Goal: Task Accomplishment & Management: Manage account settings

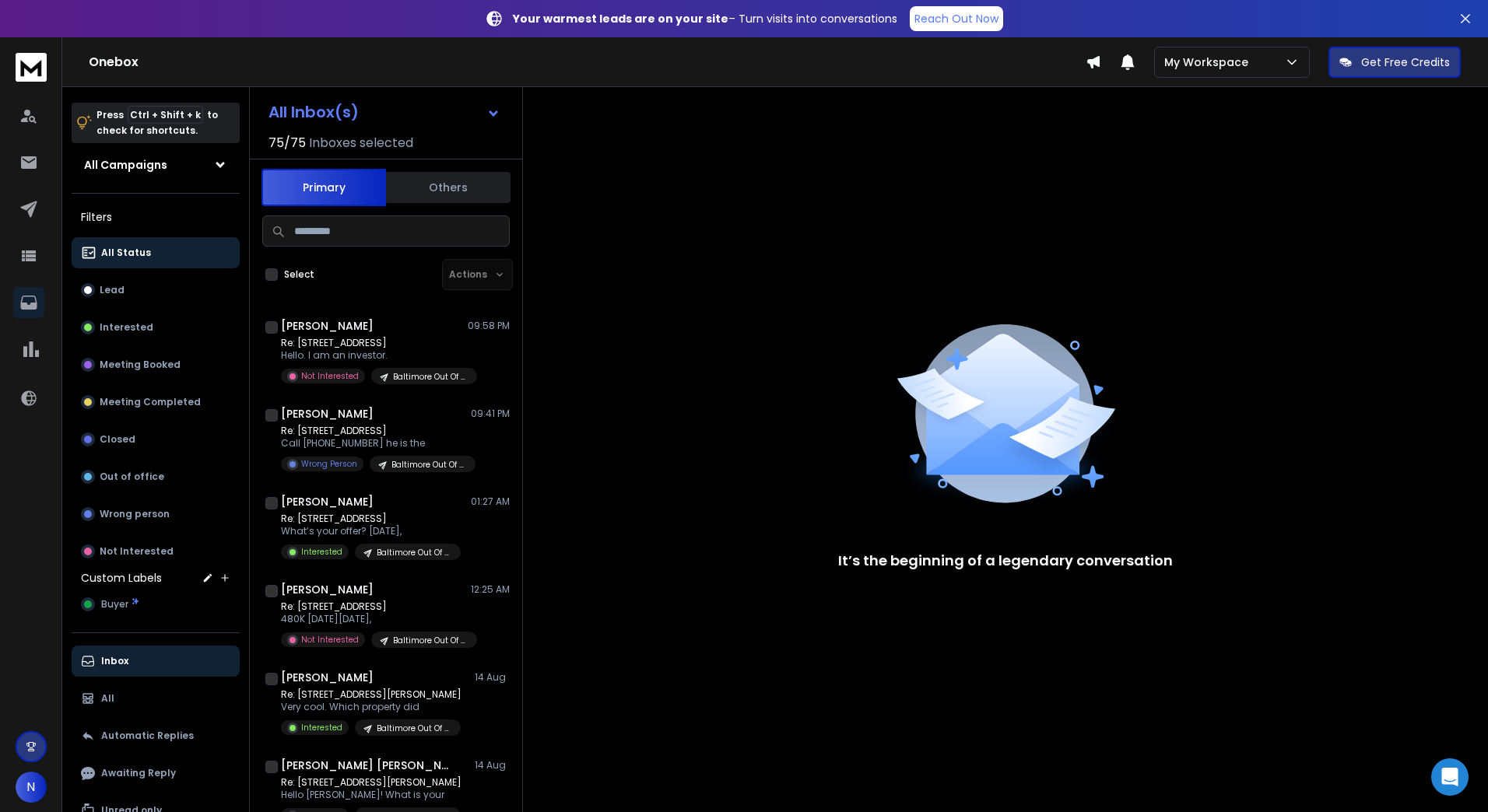
scroll to position [3501, 0]
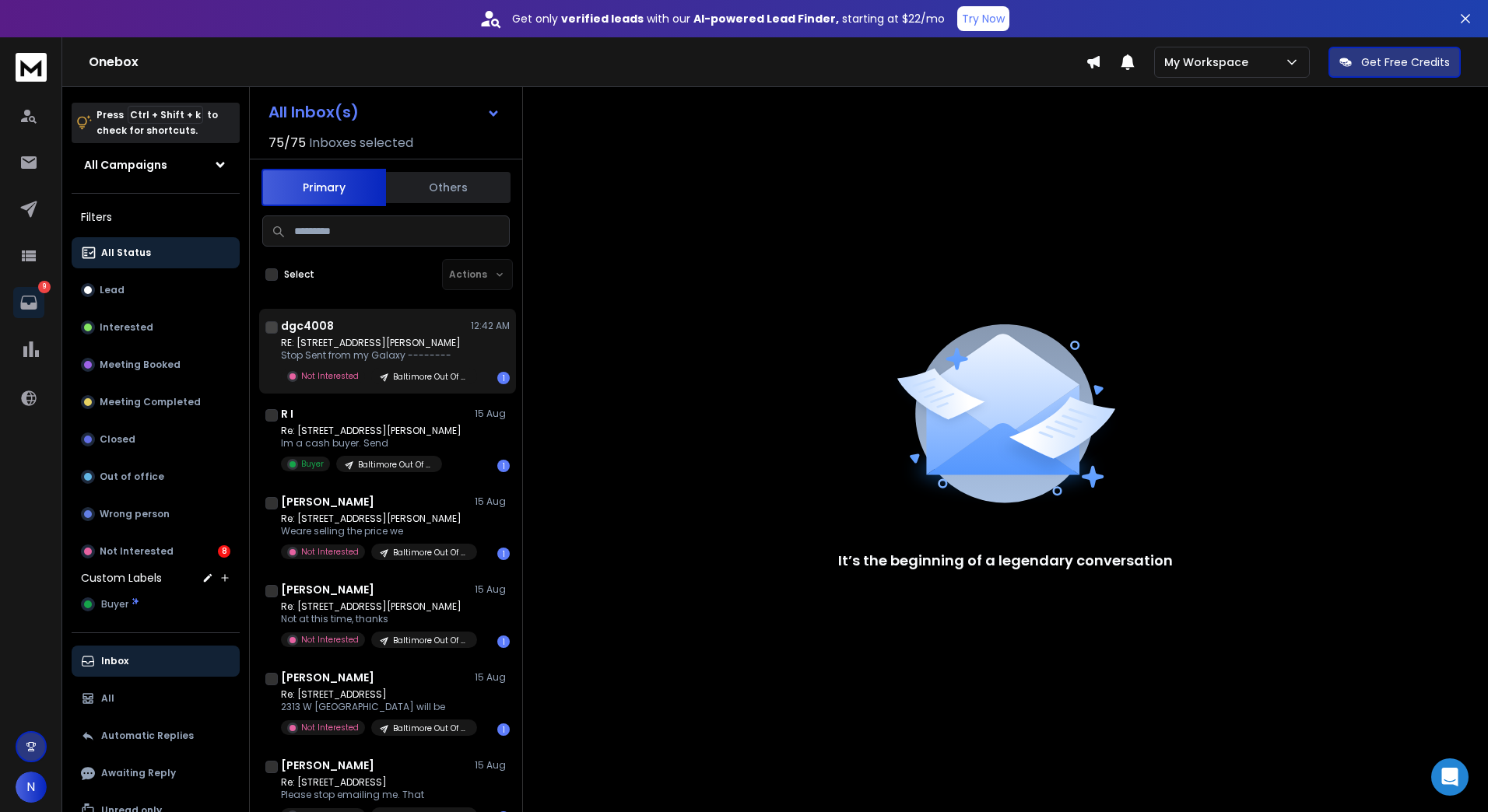
click at [400, 347] on p "RE: 4006 Edmondson Ave" at bounding box center [374, 343] width 187 height 13
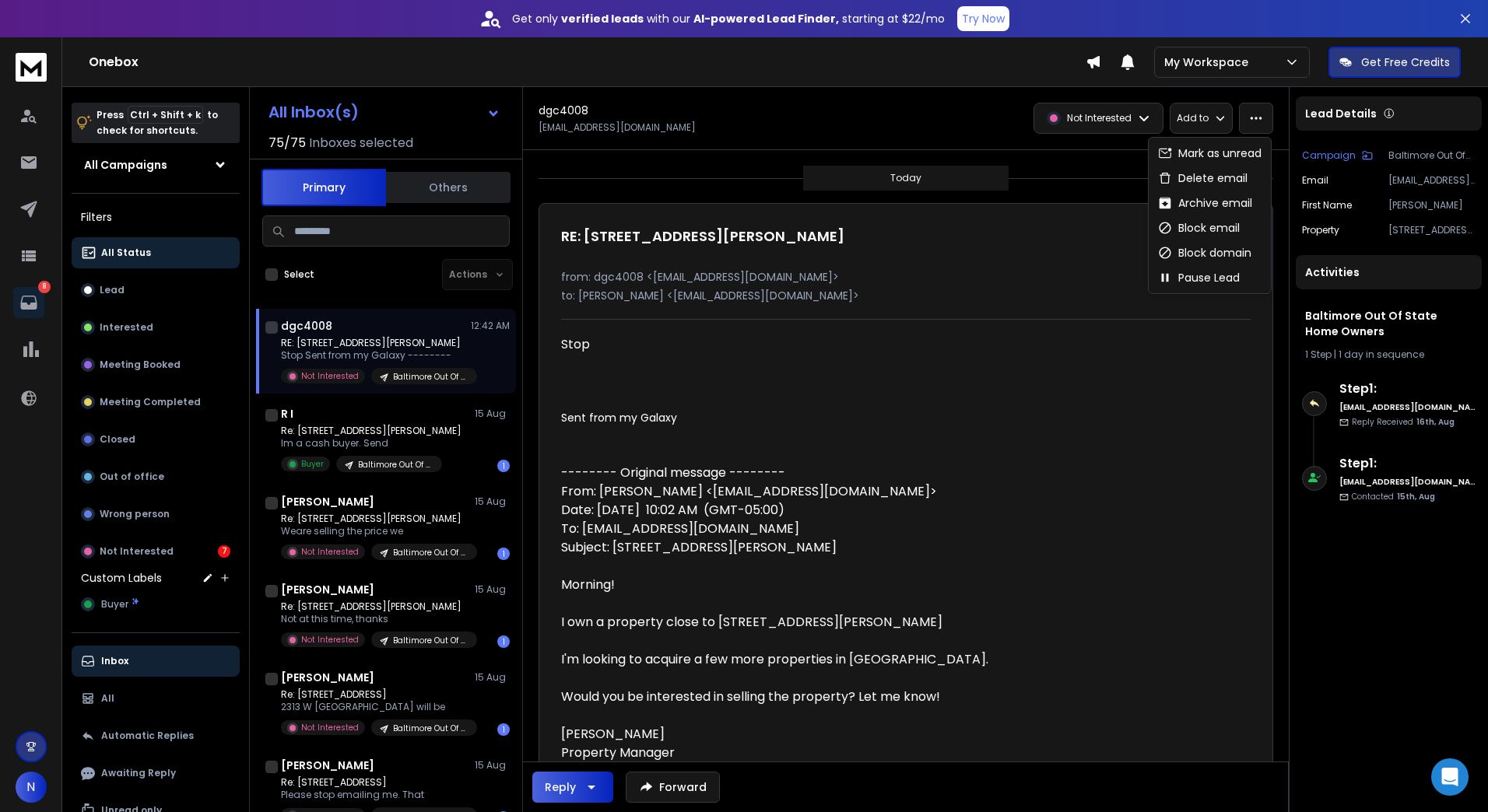
click at [1266, 122] on button "button" at bounding box center [1255, 118] width 35 height 31
click at [1227, 234] on div "Block email" at bounding box center [1199, 228] width 81 height 16
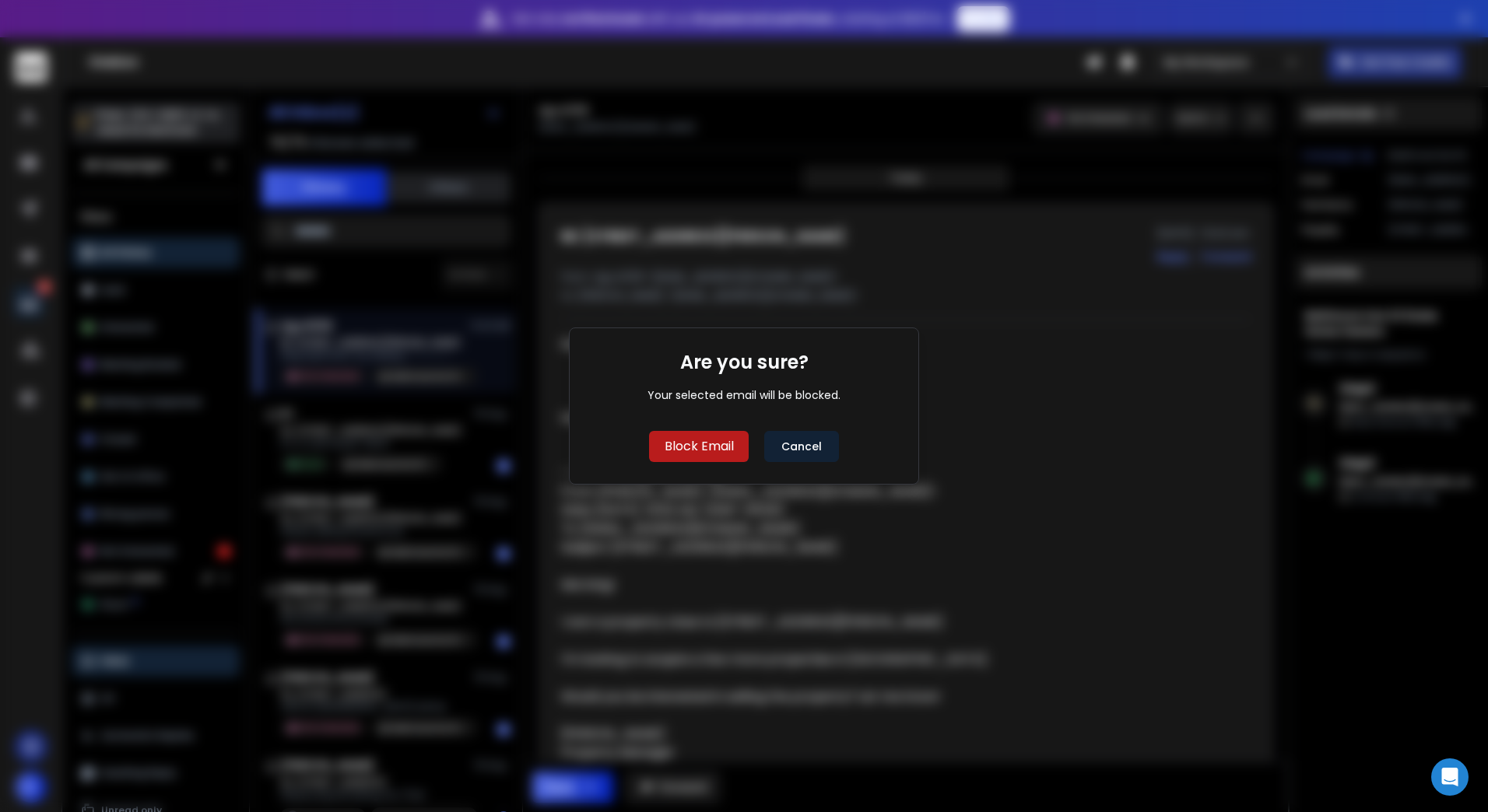
click at [705, 456] on button "Block Email" at bounding box center [698, 446] width 100 height 31
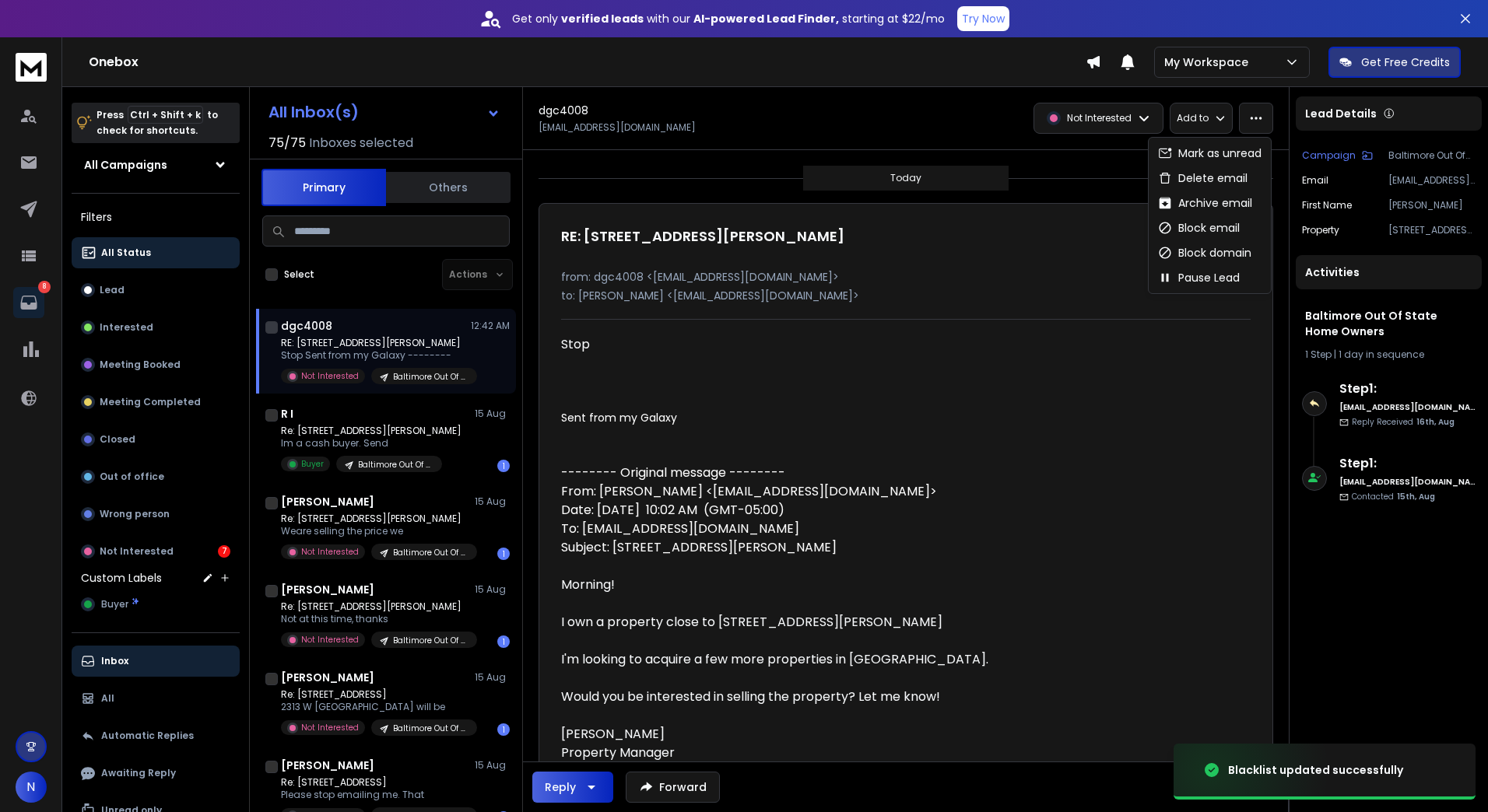
click at [1260, 122] on icon "button" at bounding box center [1256, 118] width 14 height 14
click at [1226, 184] on div "Delete email" at bounding box center [1203, 178] width 89 height 16
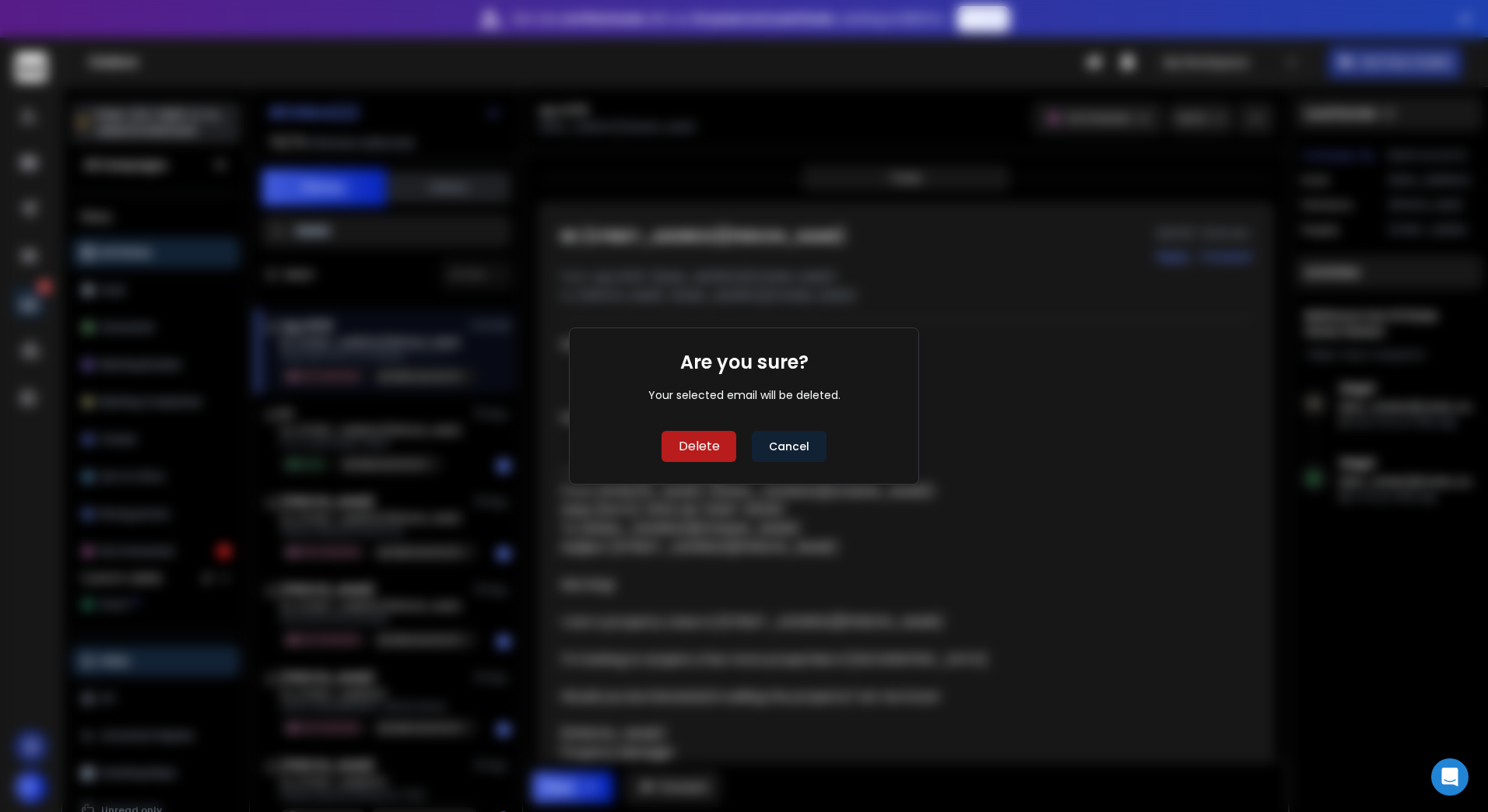
click at [680, 459] on button "Delete" at bounding box center [698, 446] width 74 height 31
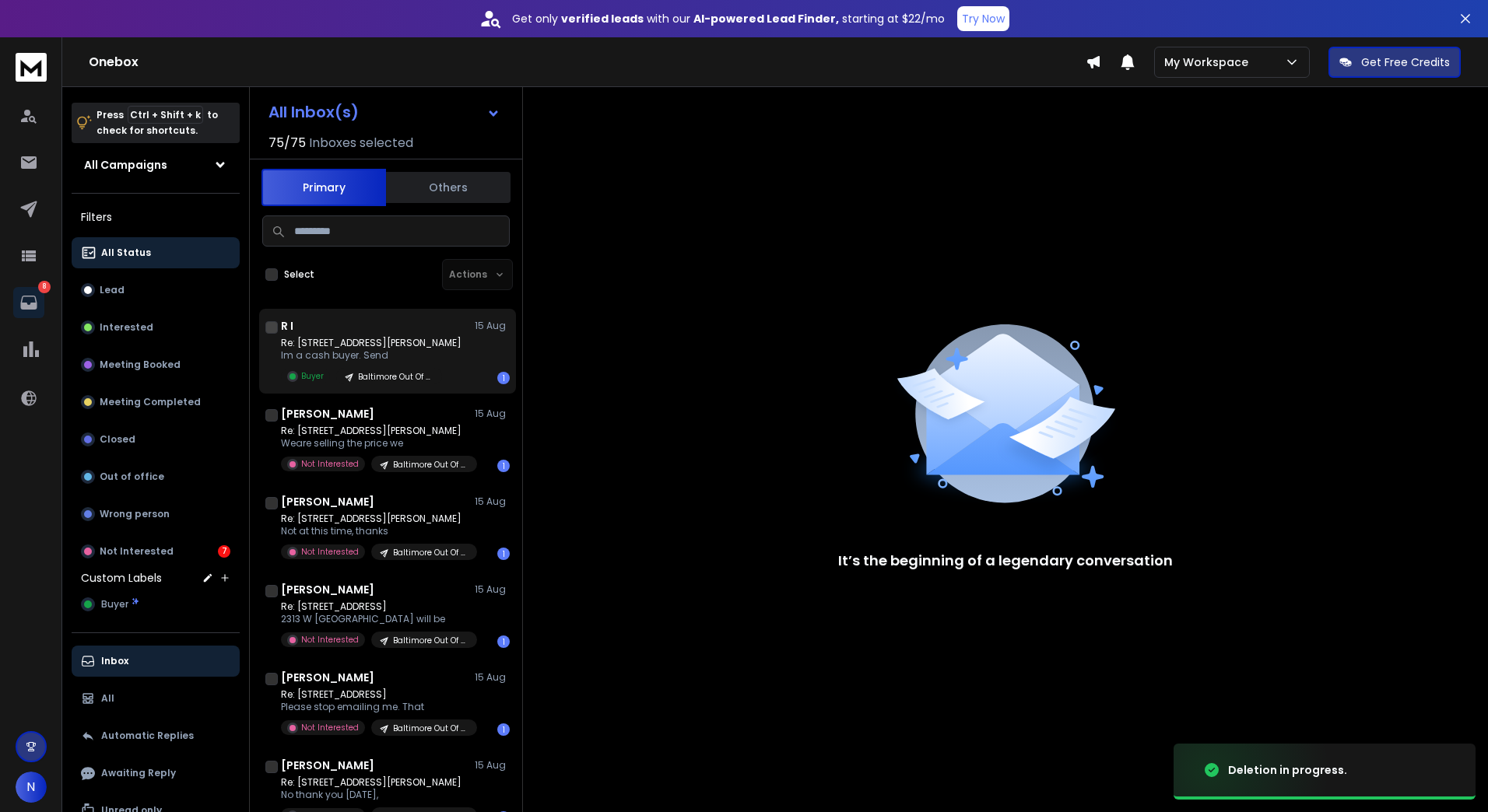
click at [430, 356] on p "Im a cash buyer. Send" at bounding box center [372, 355] width 180 height 13
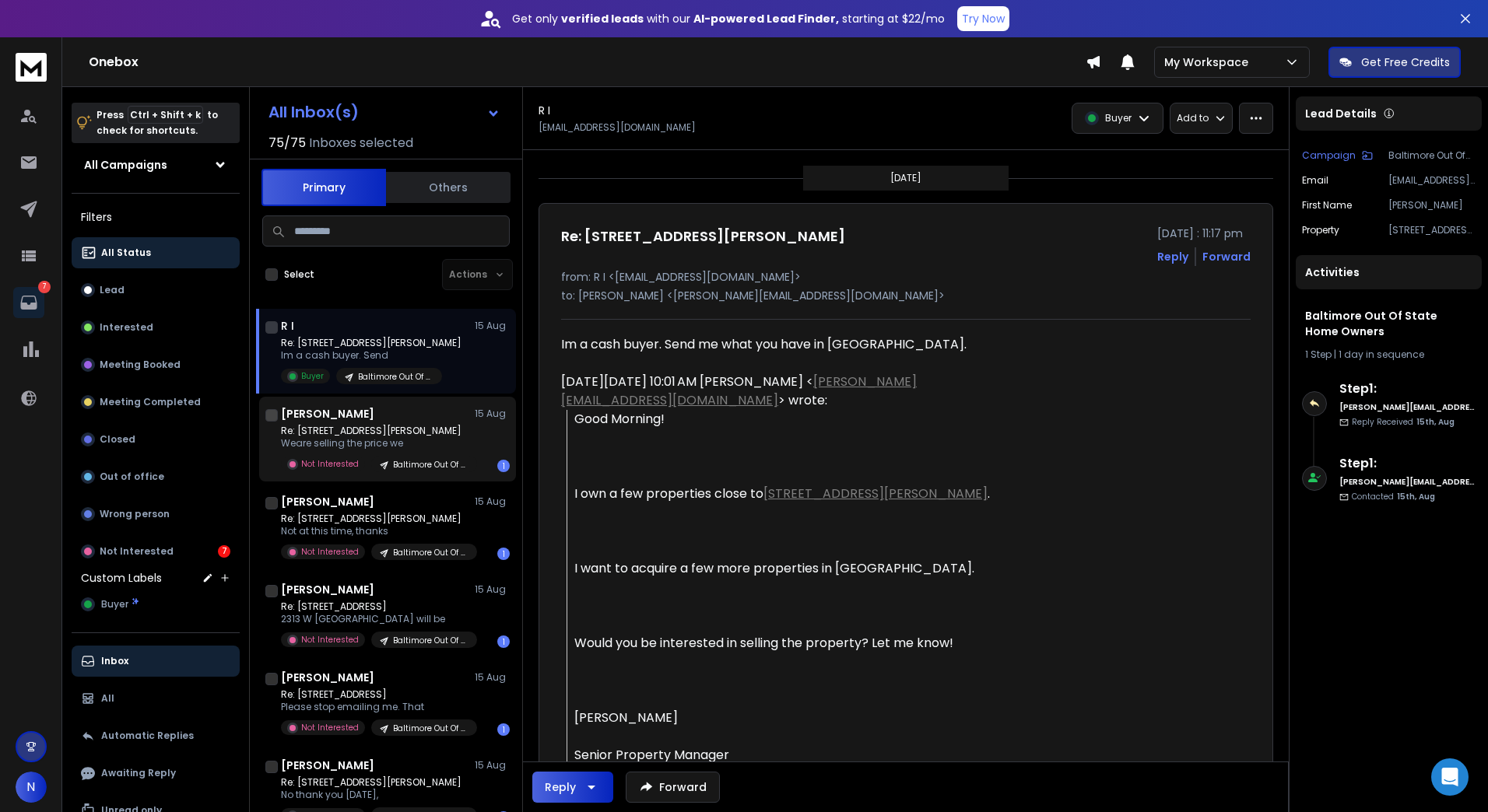
click at [413, 444] on p "Weare selling the price we" at bounding box center [374, 443] width 187 height 13
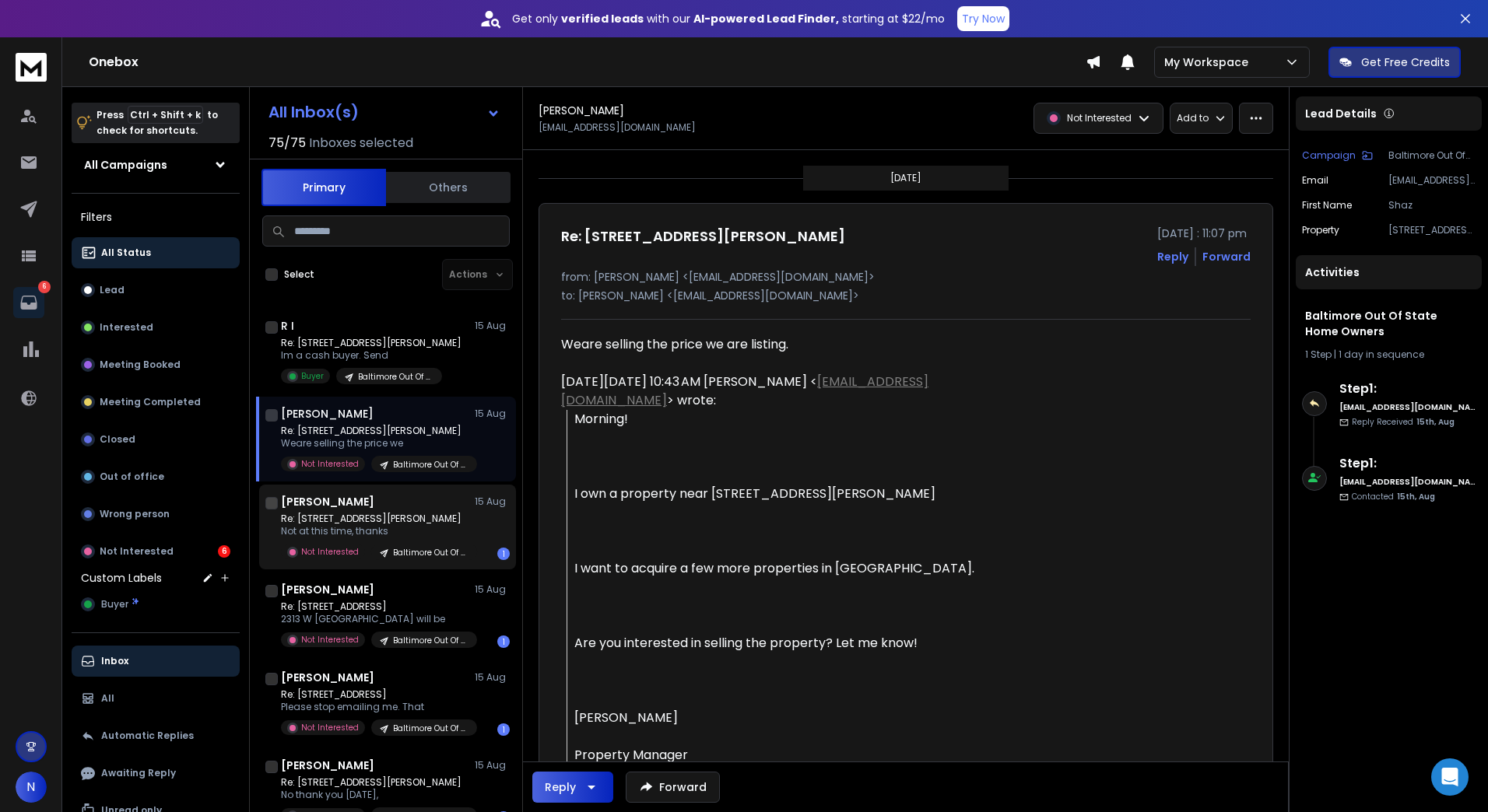
click at [378, 543] on div "Re: 2411 Presbury St Not at this time, thanks Not Interested Baltimore Out Of S…" at bounding box center [379, 537] width 196 height 48
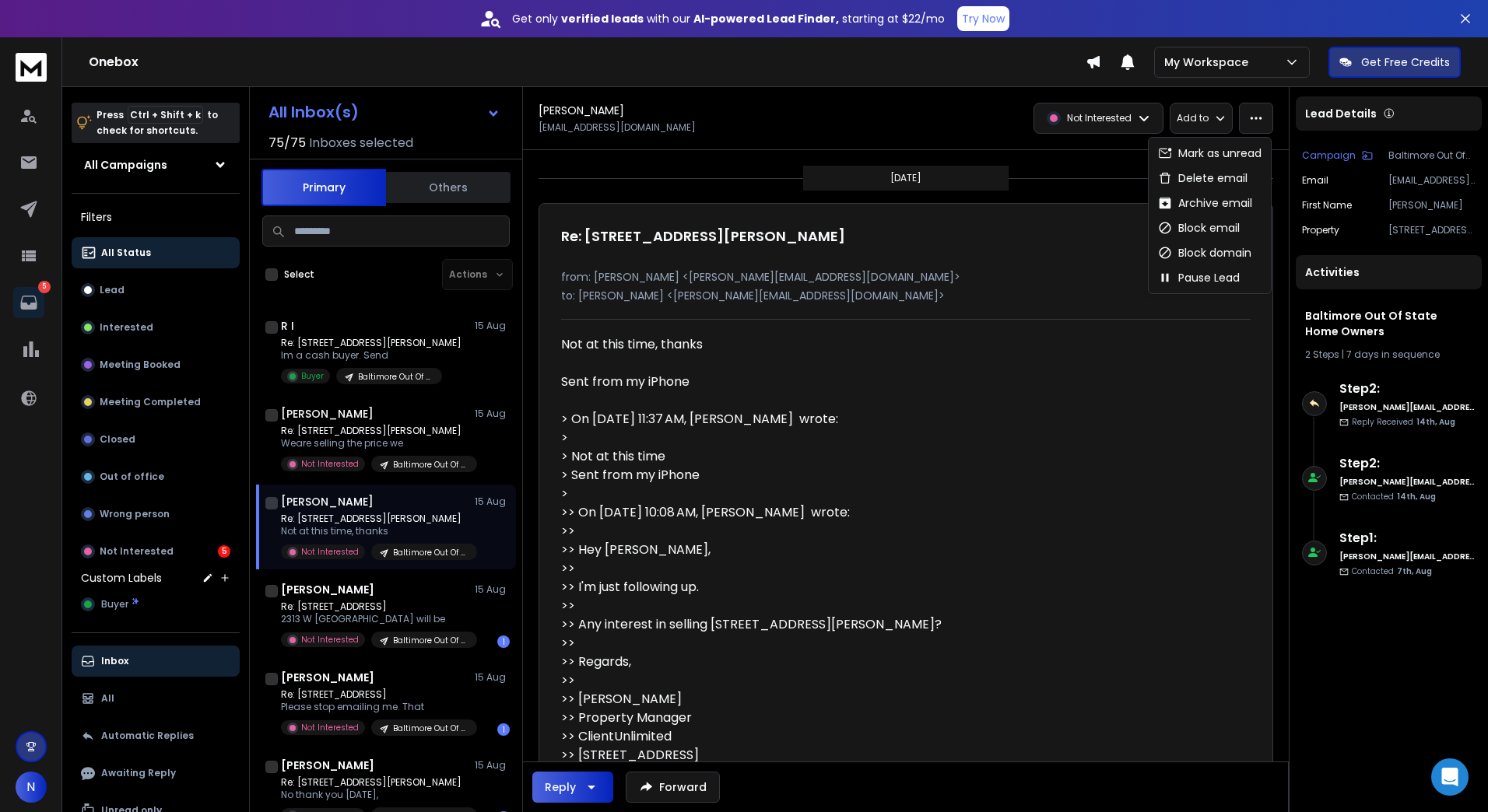
click at [1263, 122] on button "button" at bounding box center [1255, 118] width 35 height 31
click at [1231, 185] on div "Delete email" at bounding box center [1203, 178] width 89 height 16
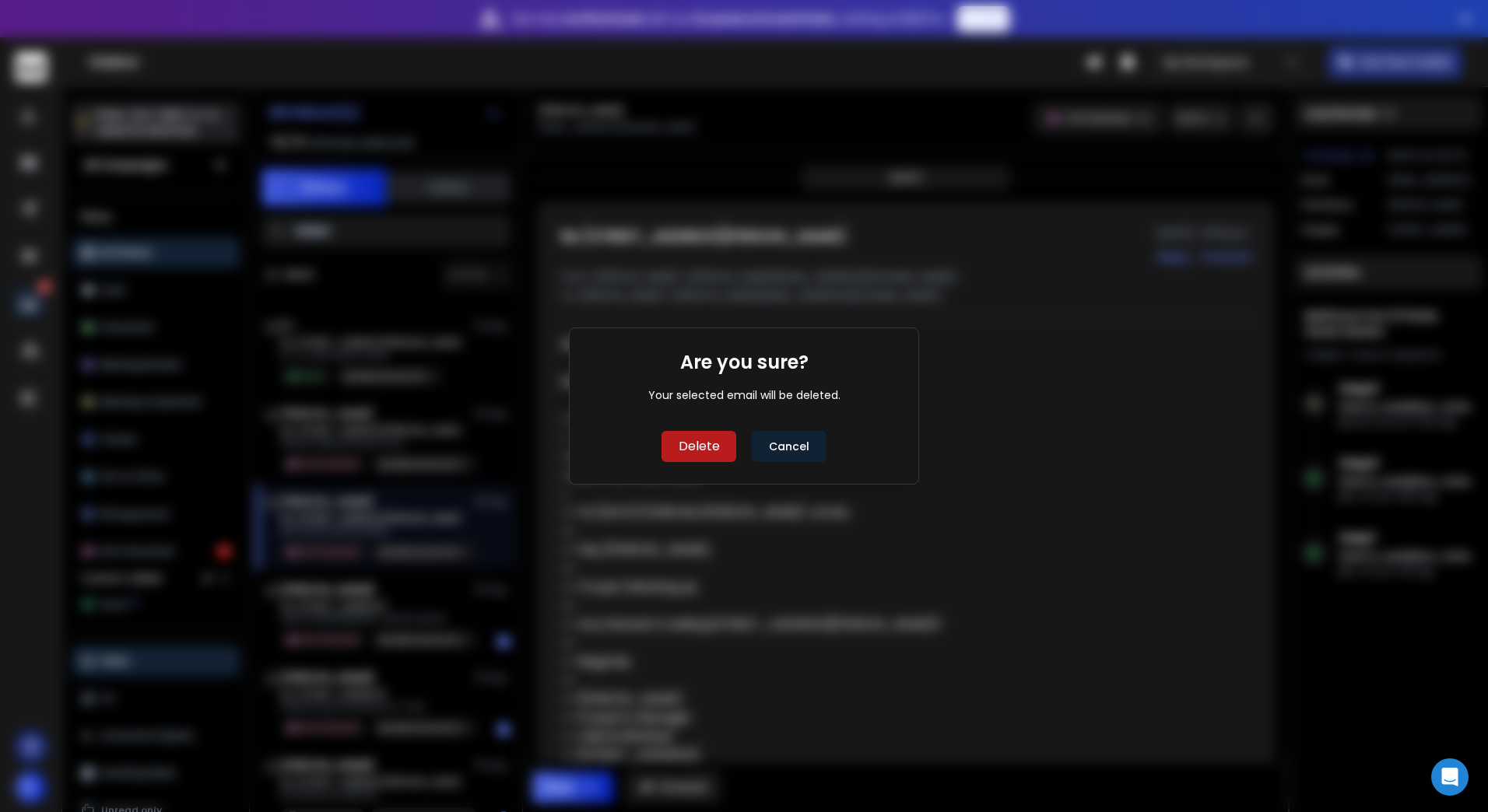
click at [728, 449] on button "Delete" at bounding box center [698, 446] width 74 height 31
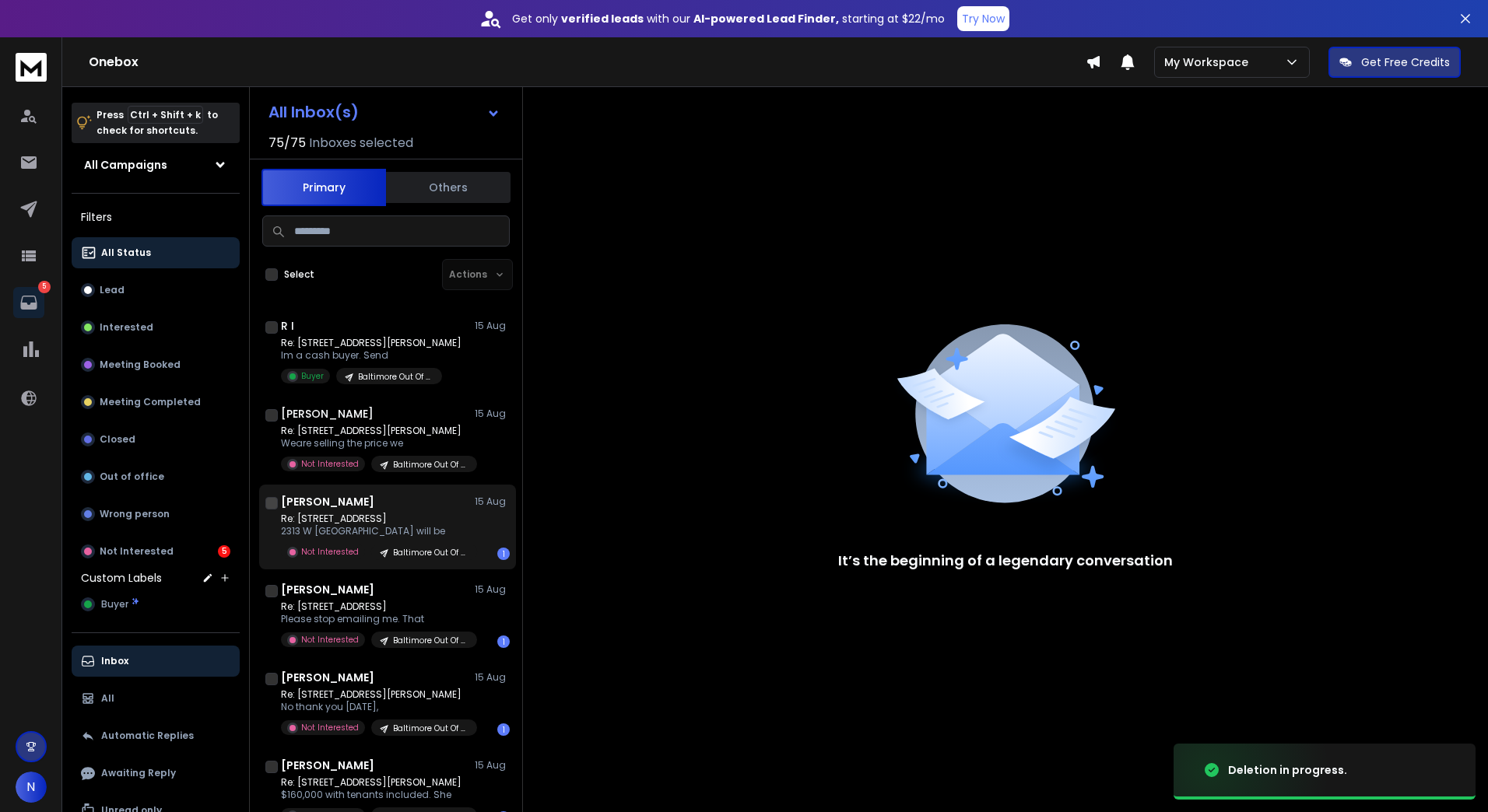
click at [420, 512] on div "John Clendenin 15 Aug Re: 2313 W Lanvale St 2313 W Lanvale will be Not Interest…" at bounding box center [395, 527] width 229 height 66
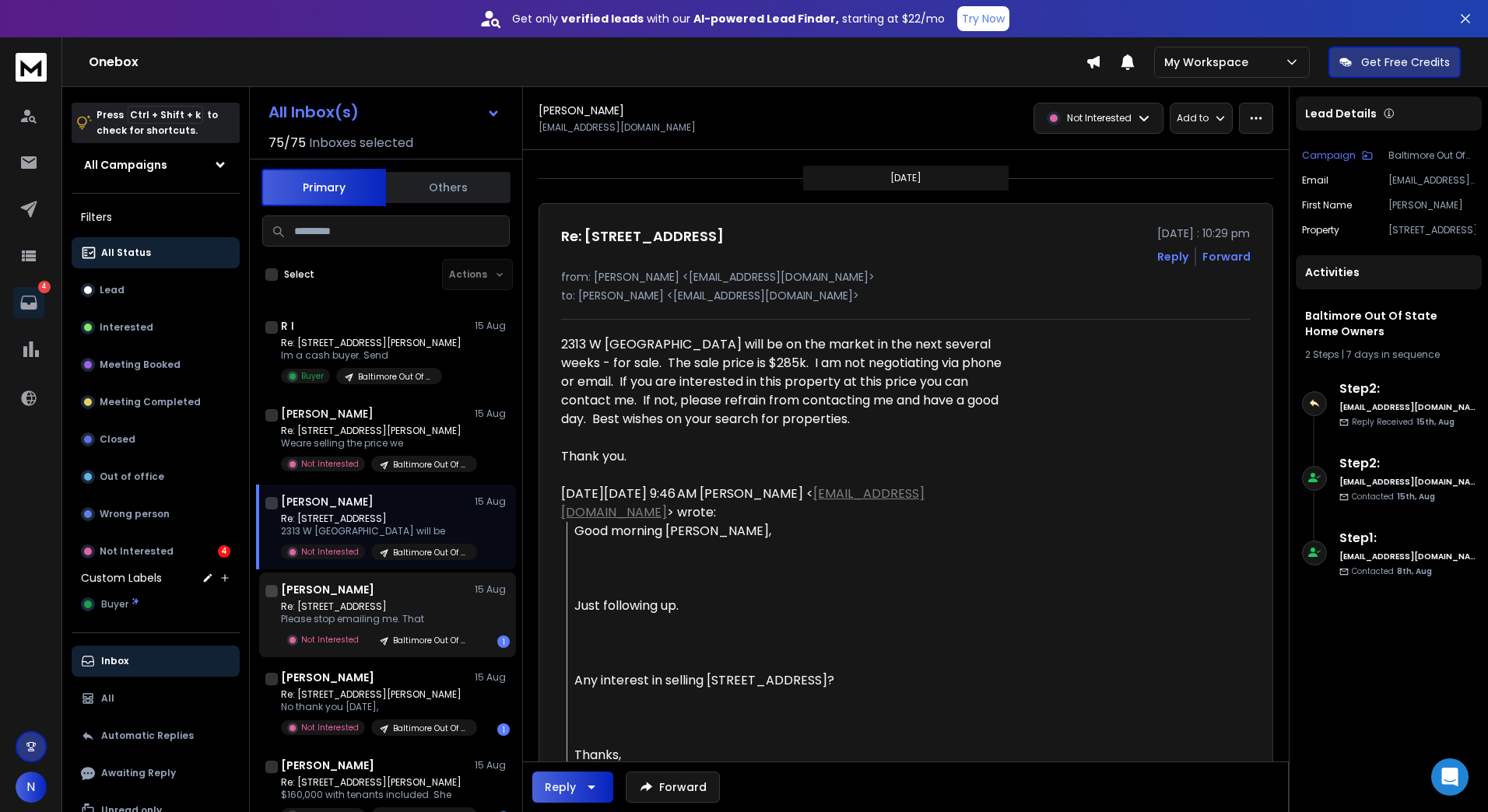
click at [399, 618] on p "Please stop emailing me. That" at bounding box center [374, 619] width 187 height 13
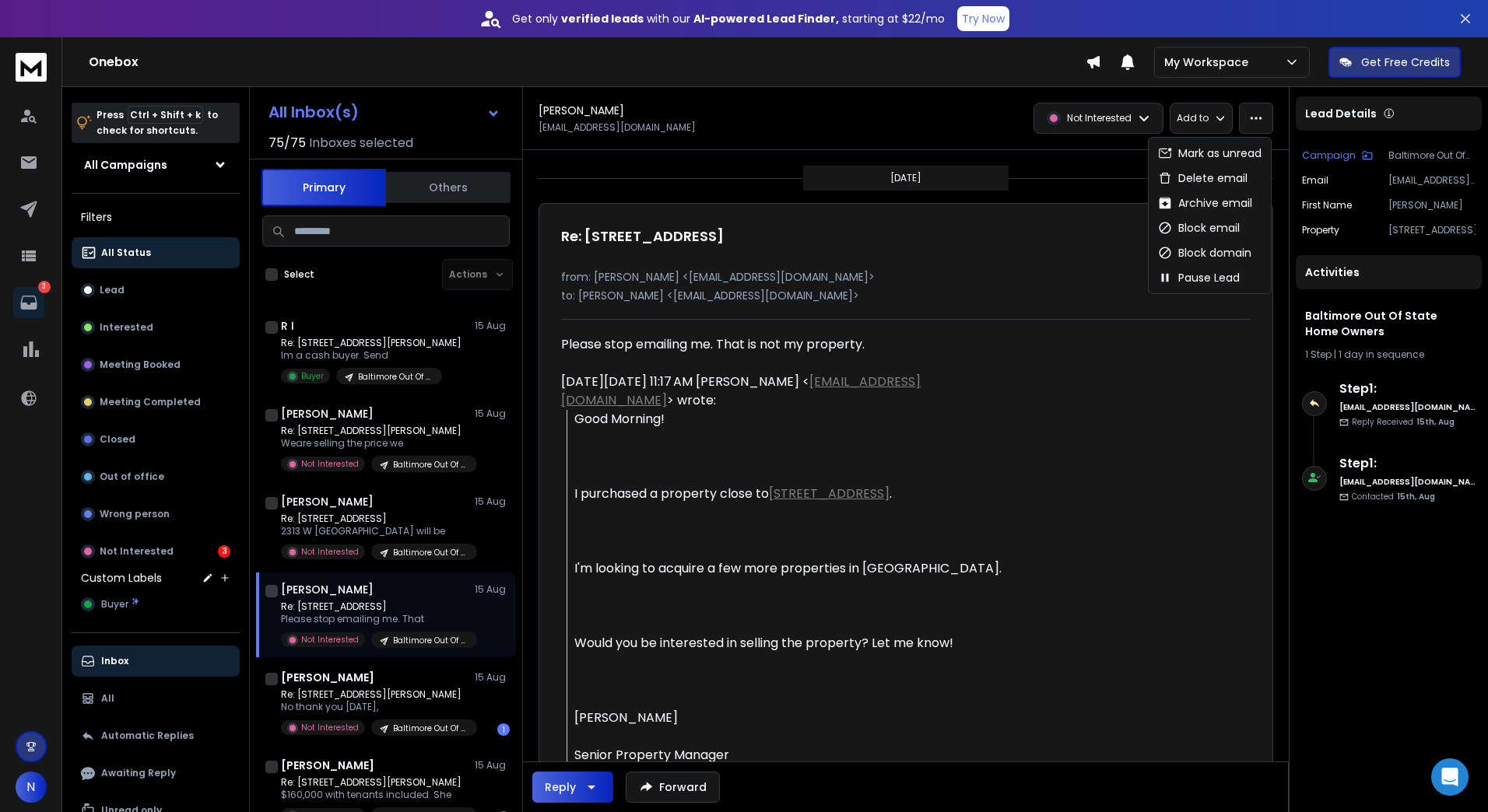
click at [1261, 123] on icon "button" at bounding box center [1256, 118] width 14 height 14
click at [1206, 227] on div "Block email" at bounding box center [1199, 228] width 81 height 16
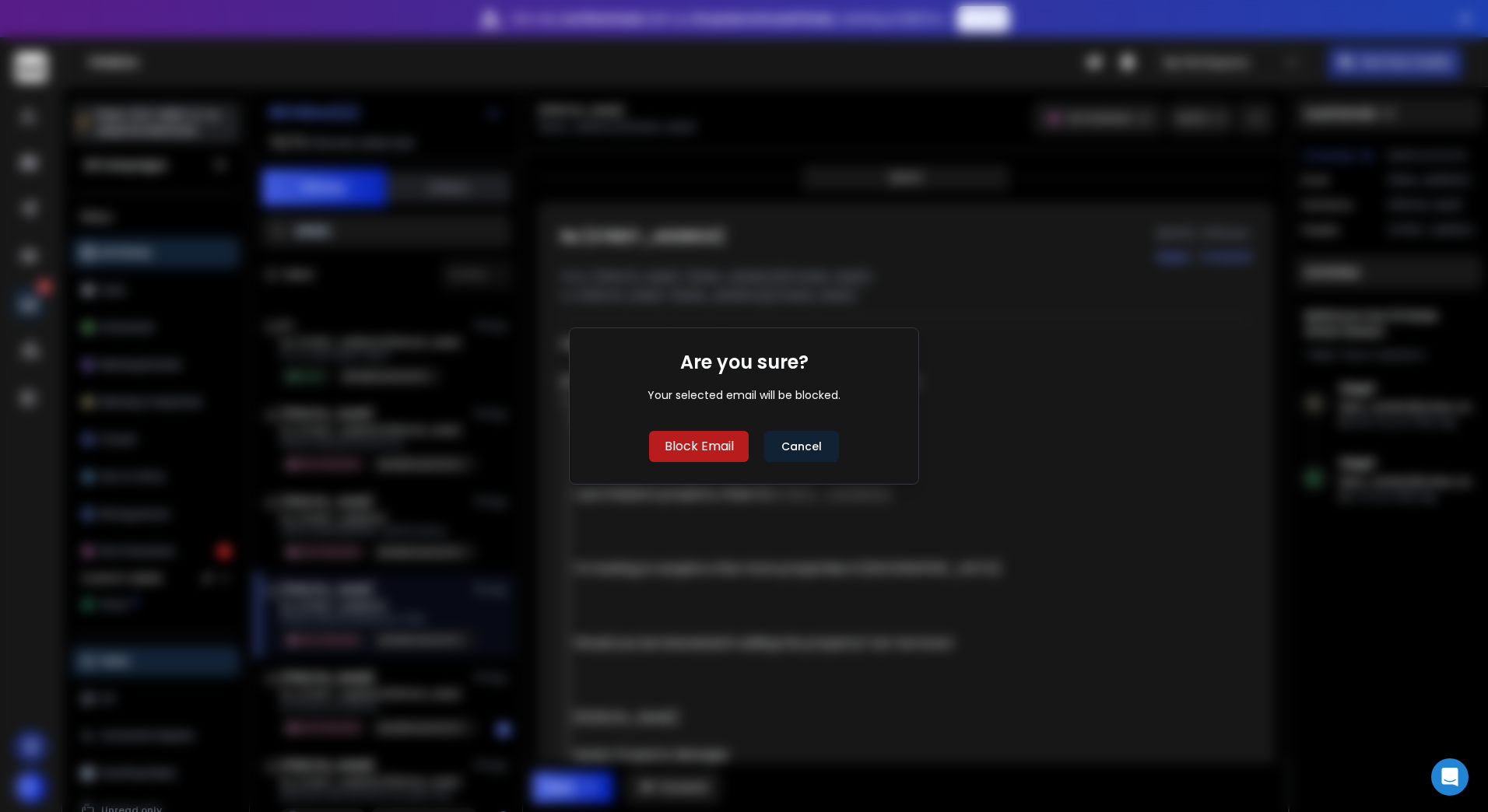
click at [715, 454] on button "Block Email" at bounding box center [698, 446] width 100 height 31
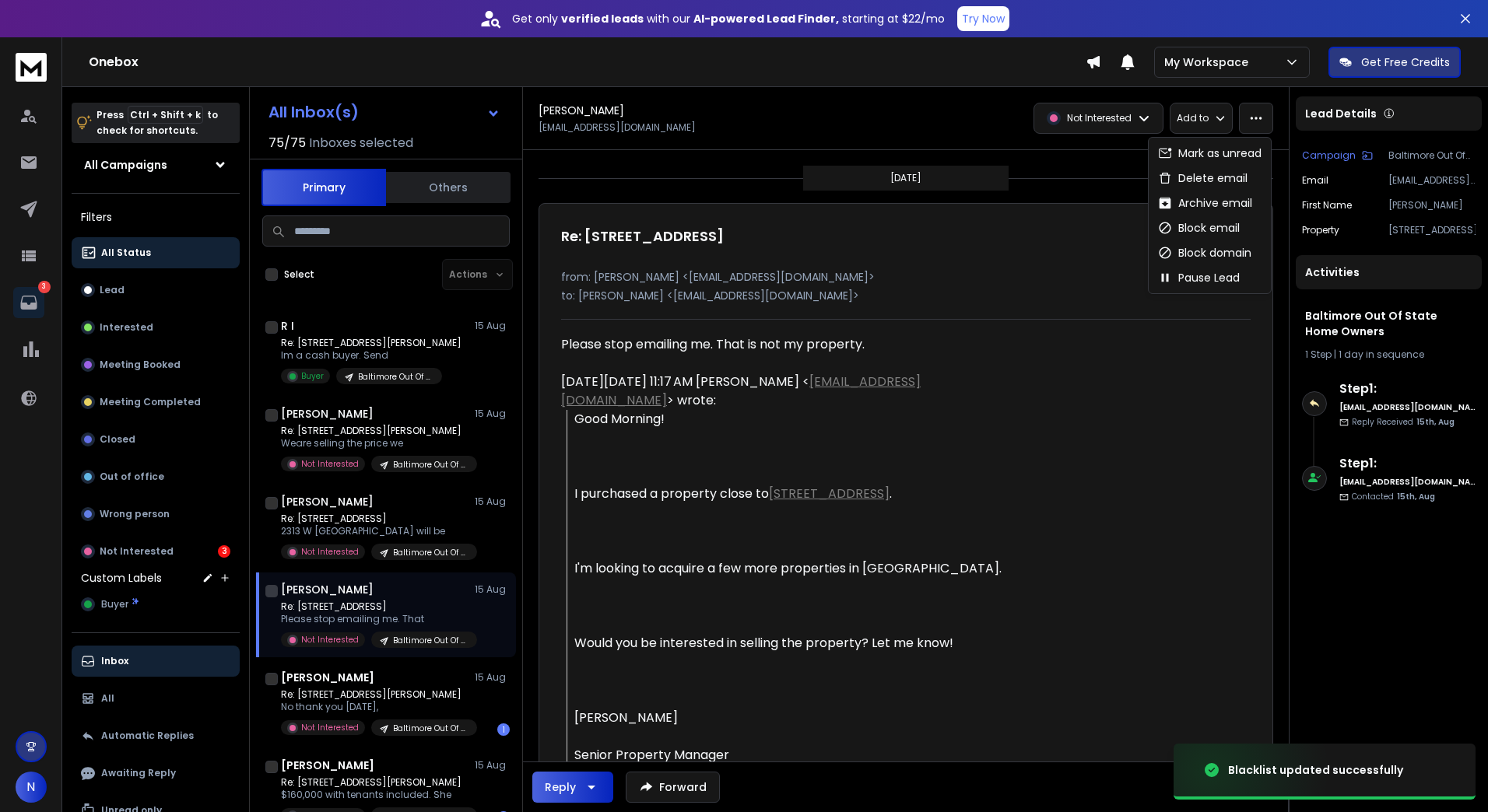
click at [1267, 125] on button "button" at bounding box center [1255, 118] width 35 height 31
click at [1235, 176] on div "Delete email" at bounding box center [1203, 178] width 89 height 16
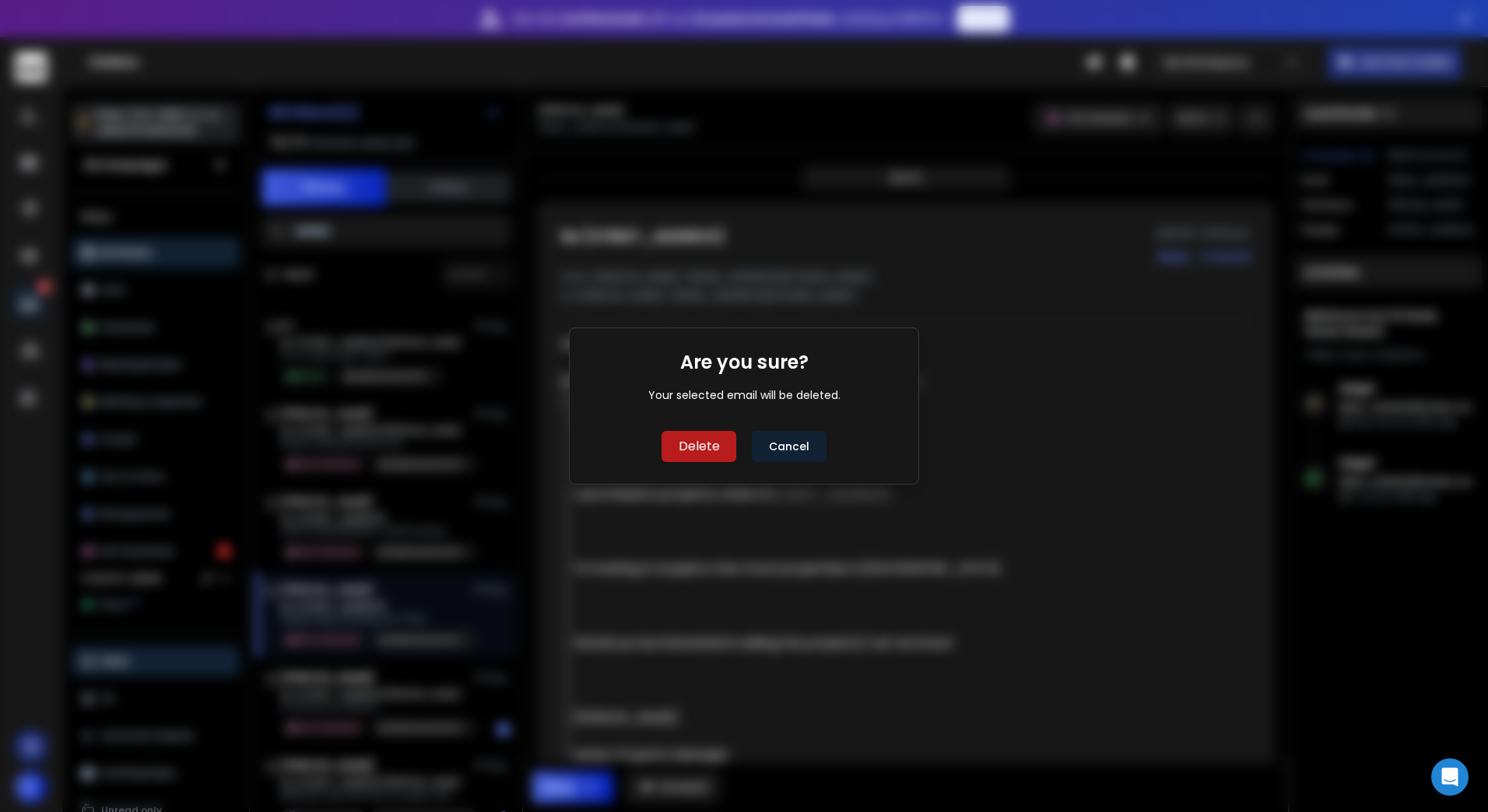
click at [695, 448] on button "Delete" at bounding box center [698, 446] width 74 height 31
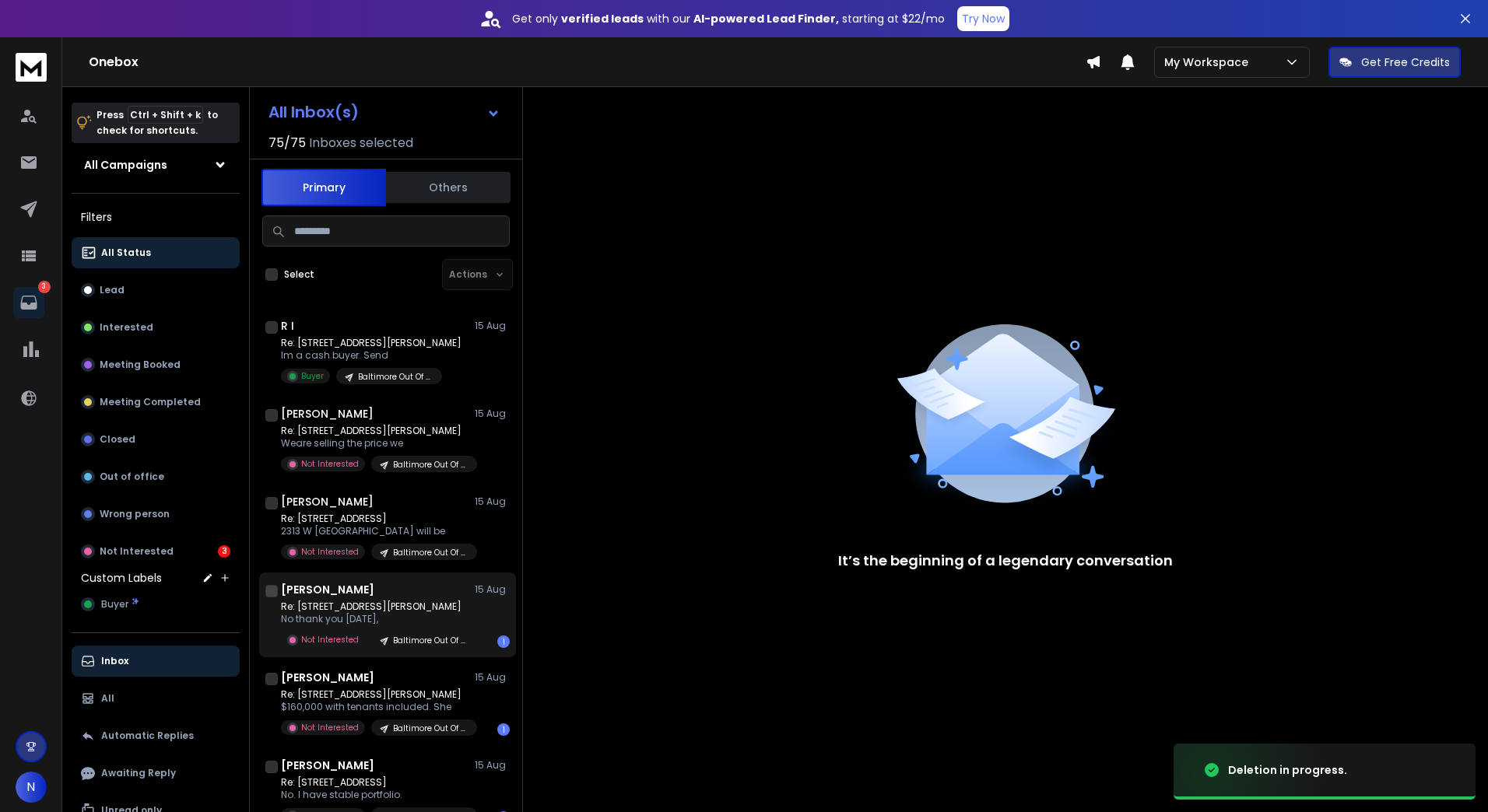
click at [354, 621] on p "No thank you On Fri," at bounding box center [374, 619] width 187 height 13
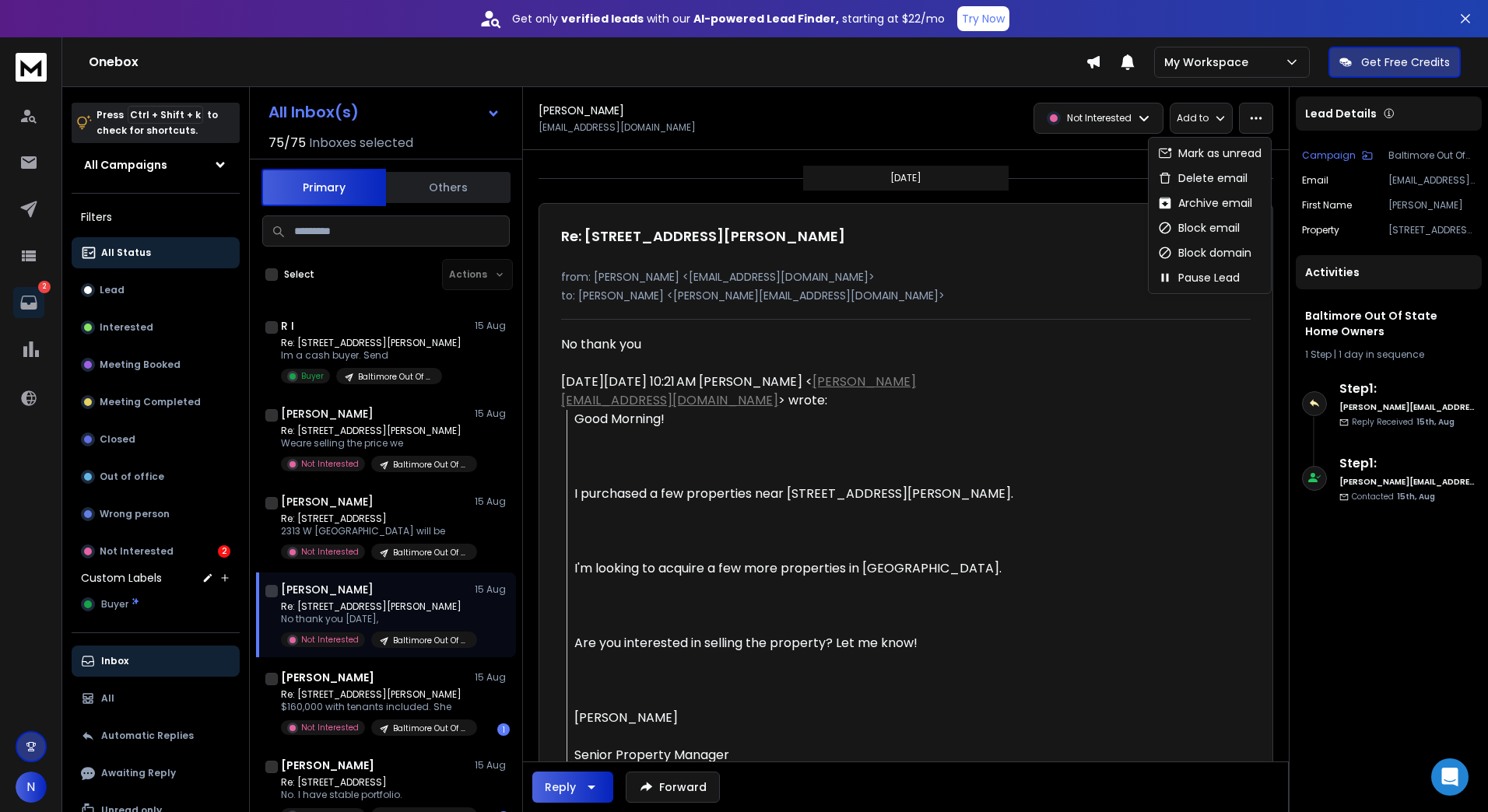
click at [1266, 129] on button "button" at bounding box center [1255, 118] width 35 height 31
click at [1230, 176] on div "Delete email" at bounding box center [1203, 178] width 89 height 16
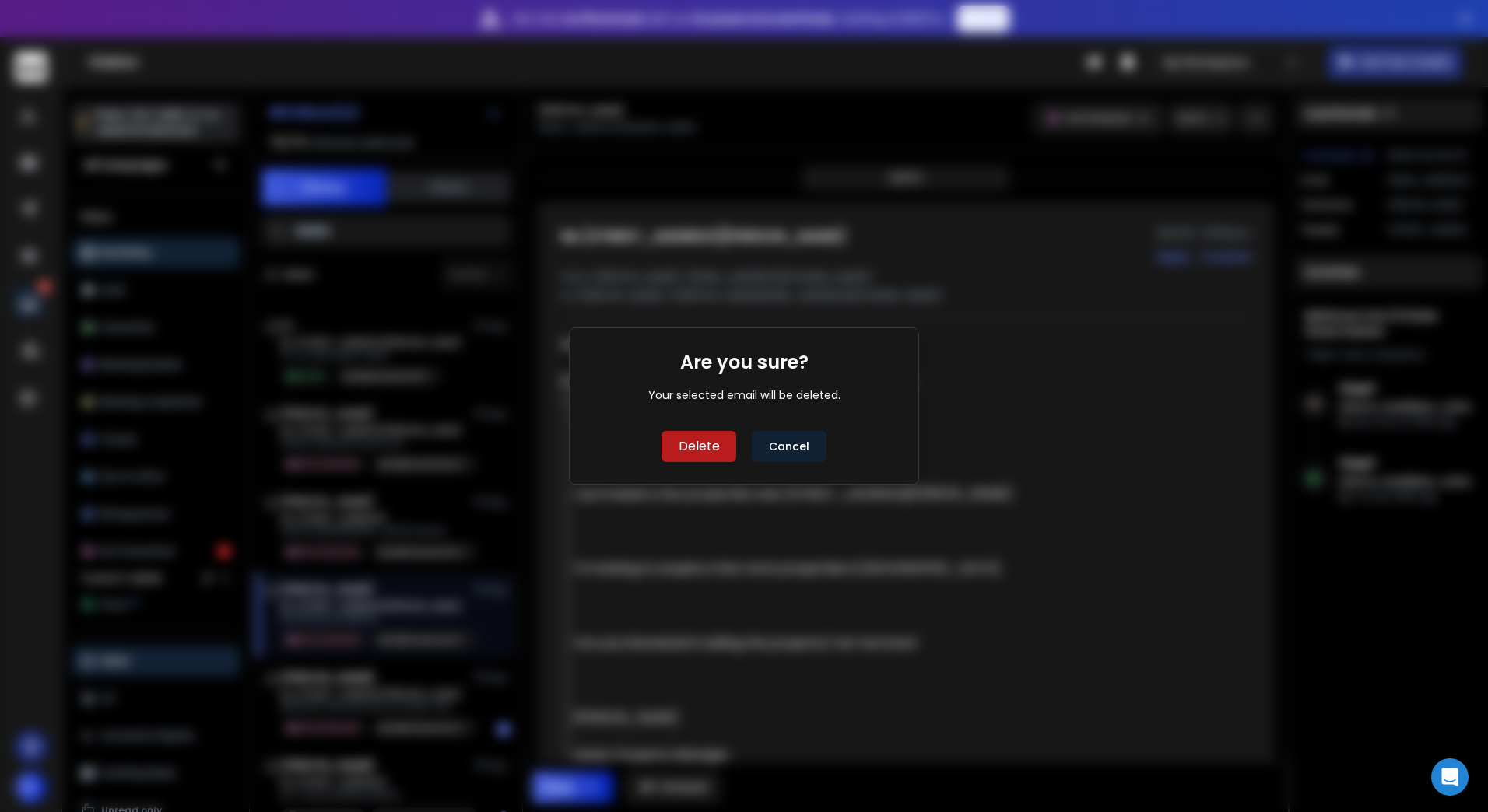
click at [685, 444] on button "Delete" at bounding box center [698, 446] width 74 height 31
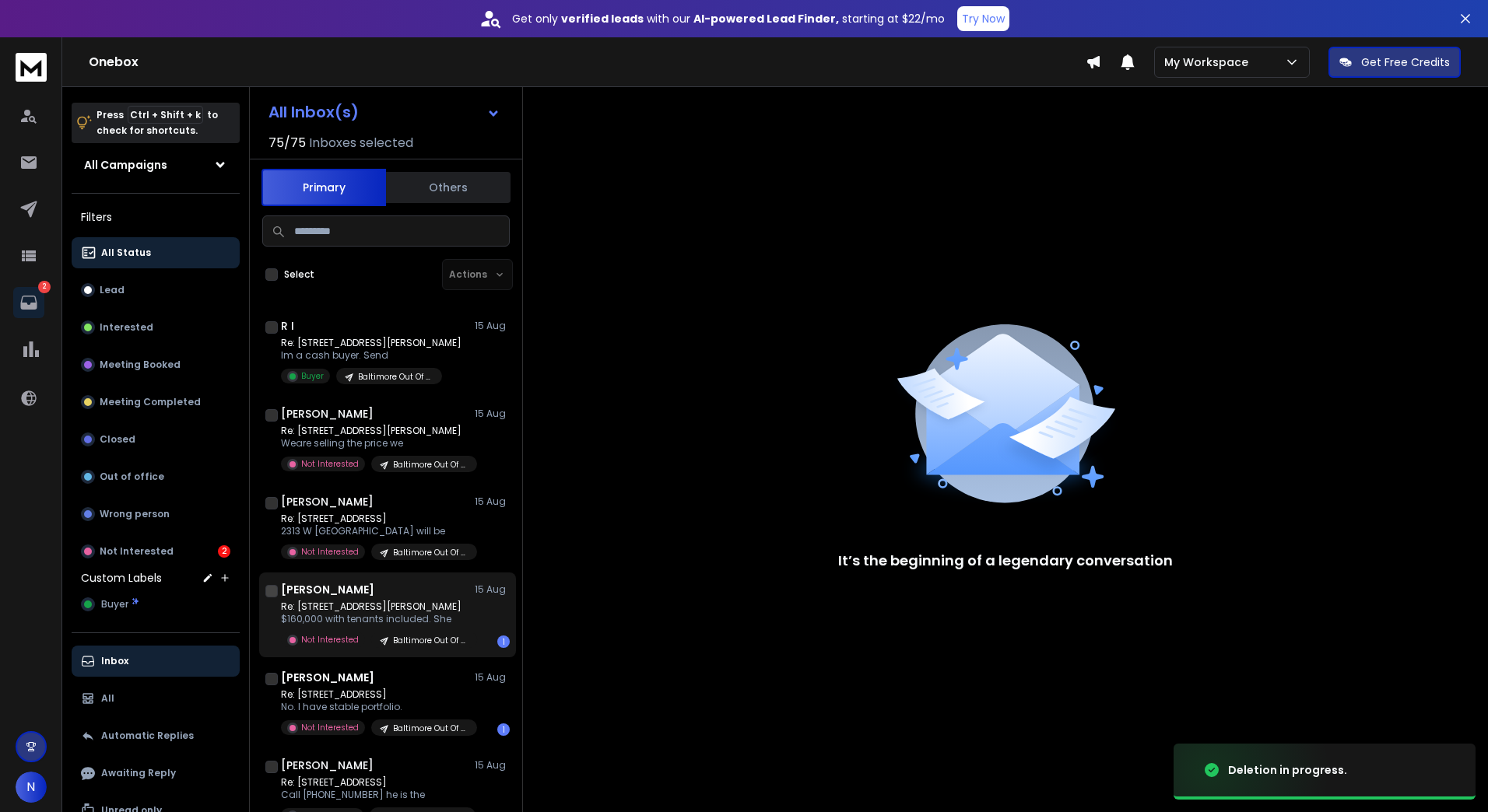
click at [401, 607] on p "Re: 2222 Cecil Ave" at bounding box center [374, 606] width 187 height 13
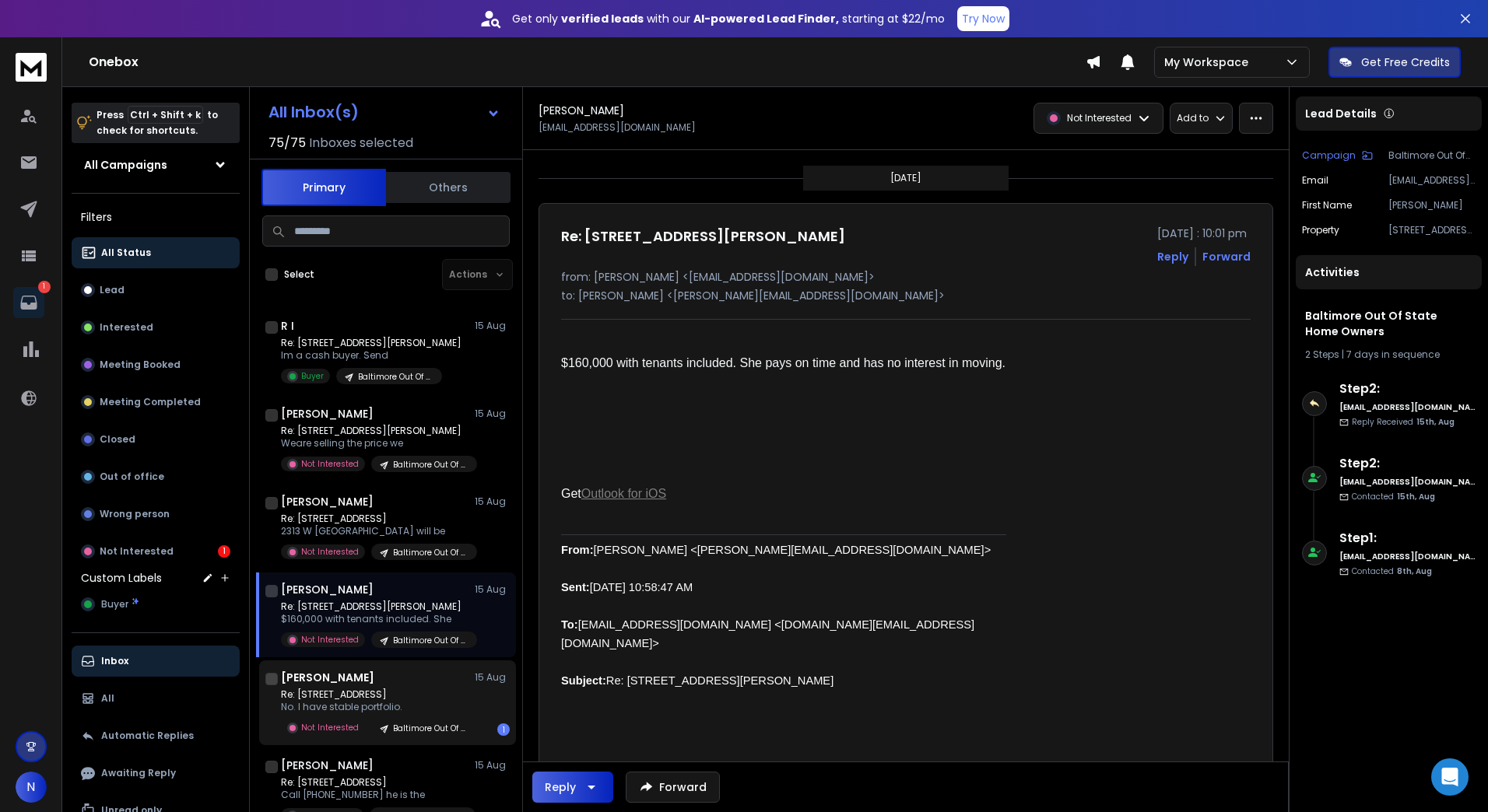
click at [366, 681] on div "Bobby Burches 15 Aug" at bounding box center [395, 677] width 229 height 16
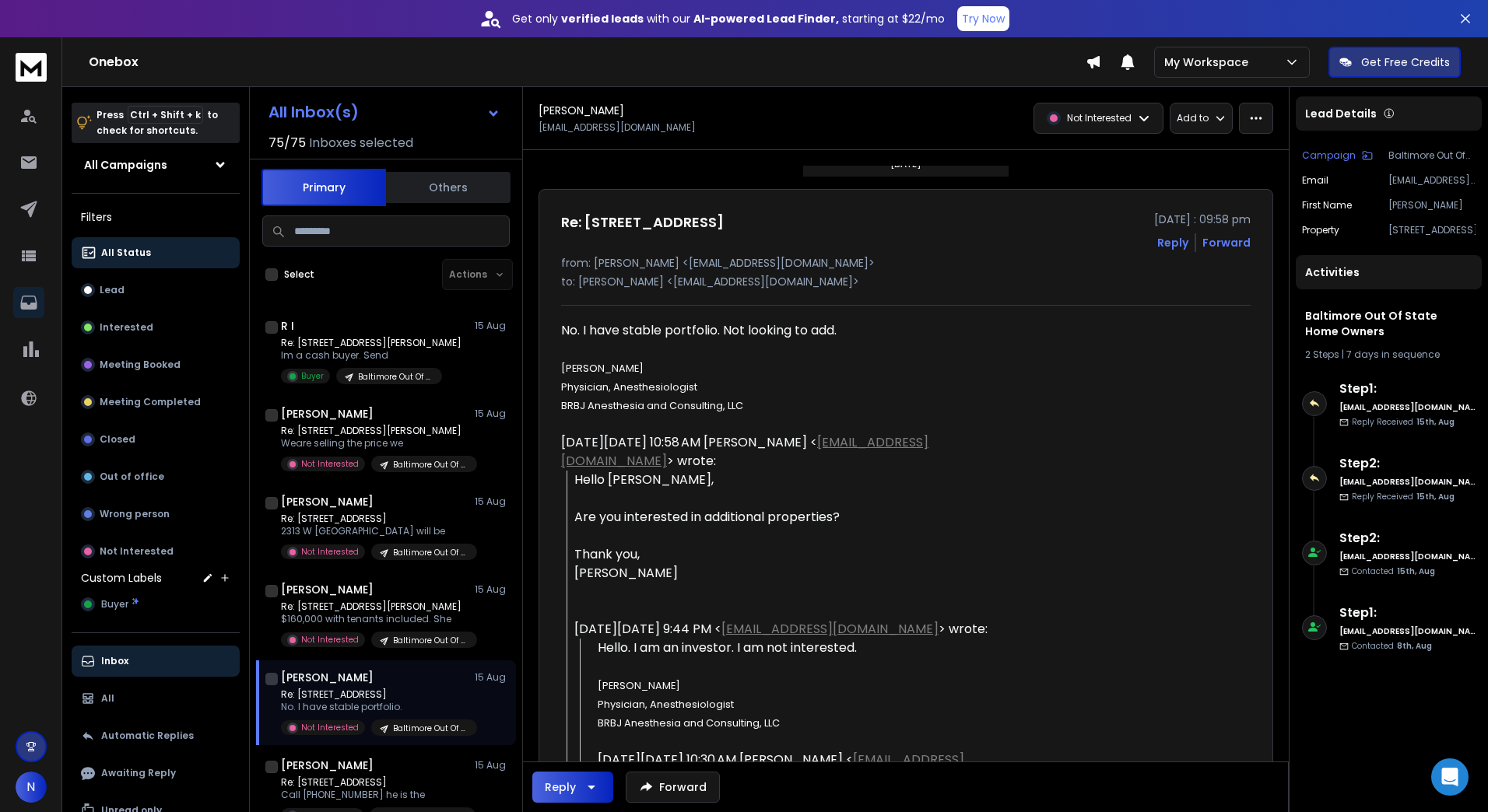
scroll to position [31, 0]
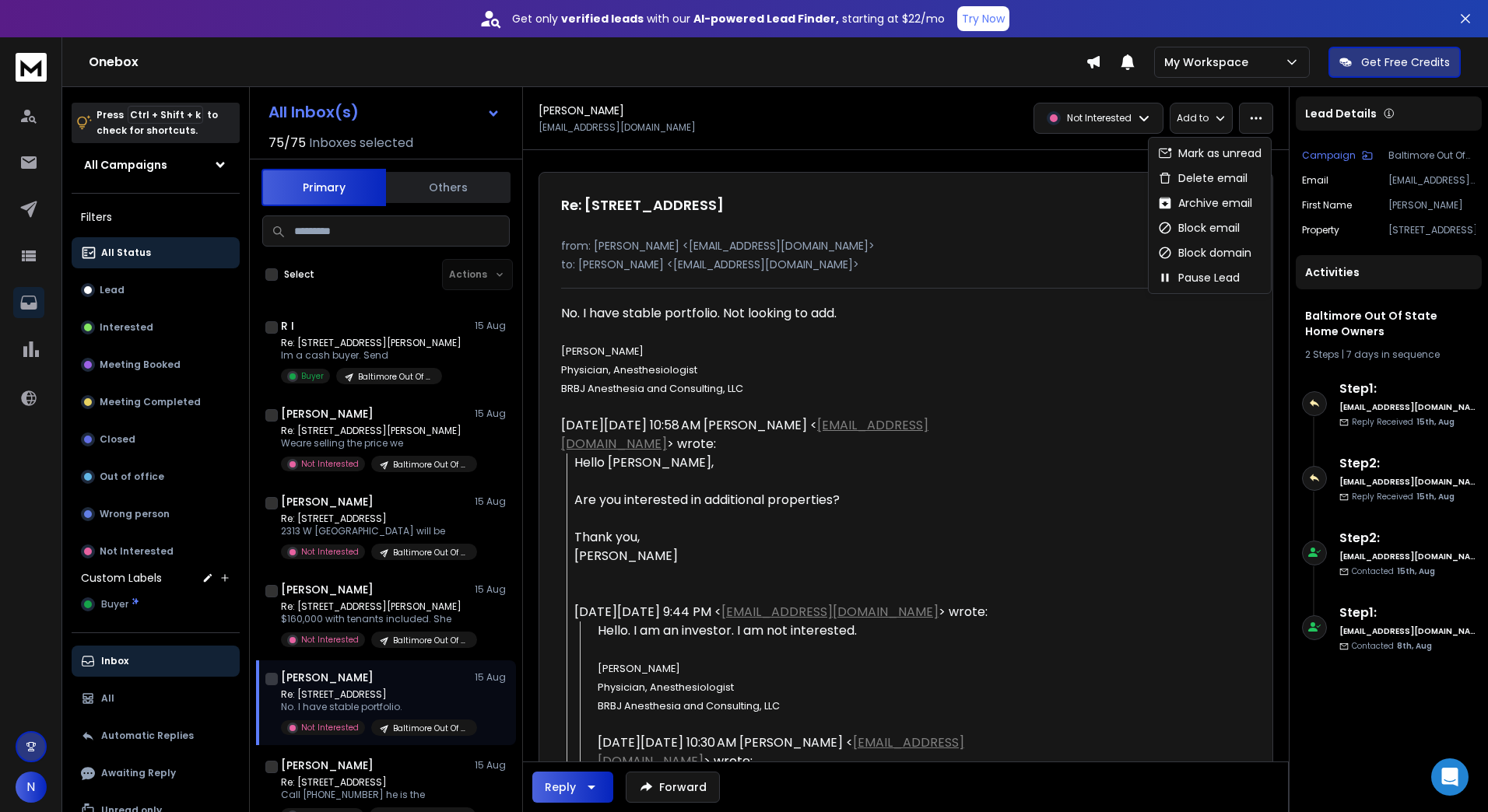
click at [1262, 119] on icon "button" at bounding box center [1256, 118] width 14 height 14
click at [1236, 176] on div "Delete email" at bounding box center [1203, 178] width 89 height 16
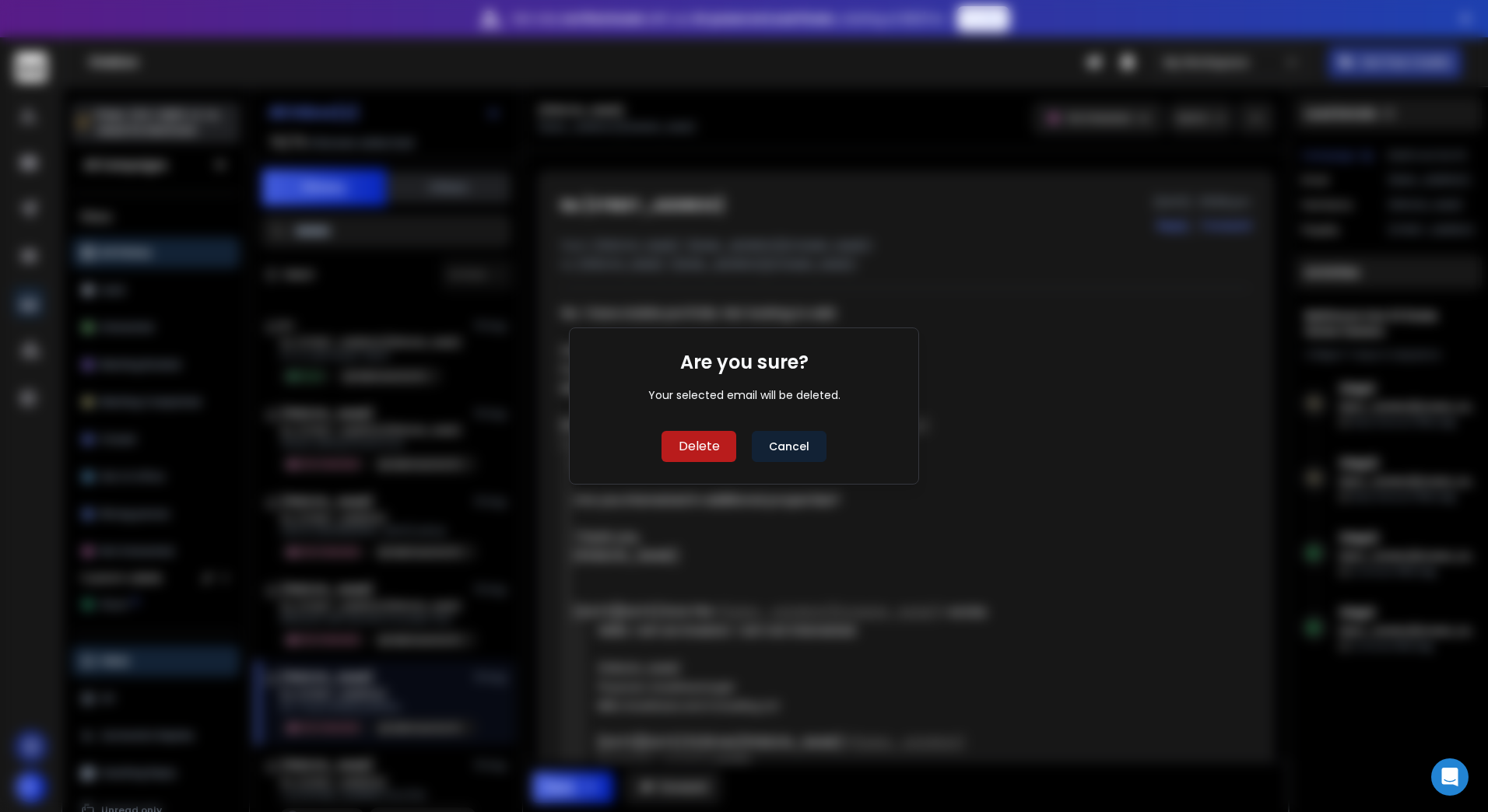
click at [712, 454] on button "Delete" at bounding box center [698, 446] width 74 height 31
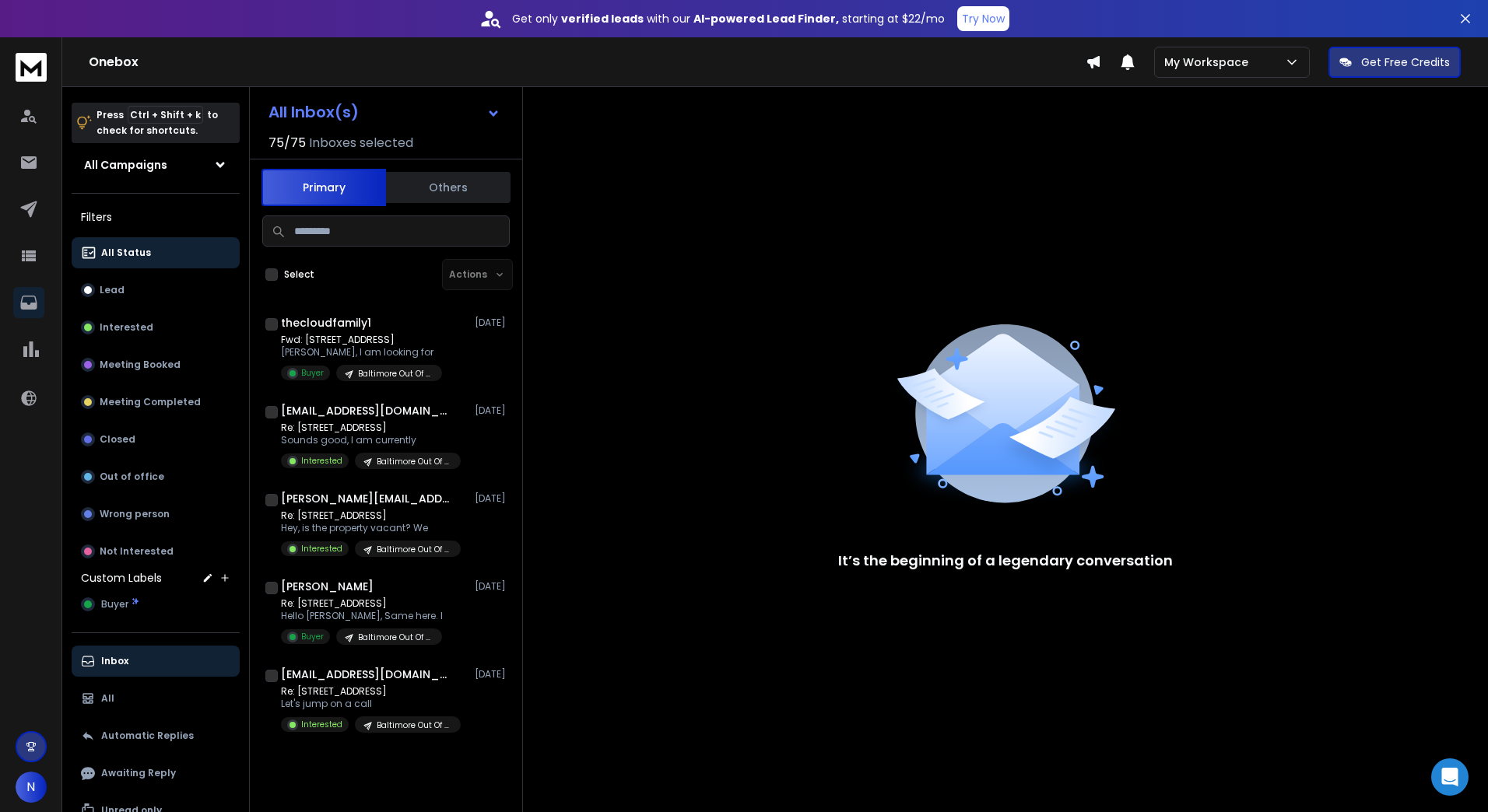
scroll to position [7210, 0]
